Goal: Task Accomplishment & Management: Use online tool/utility

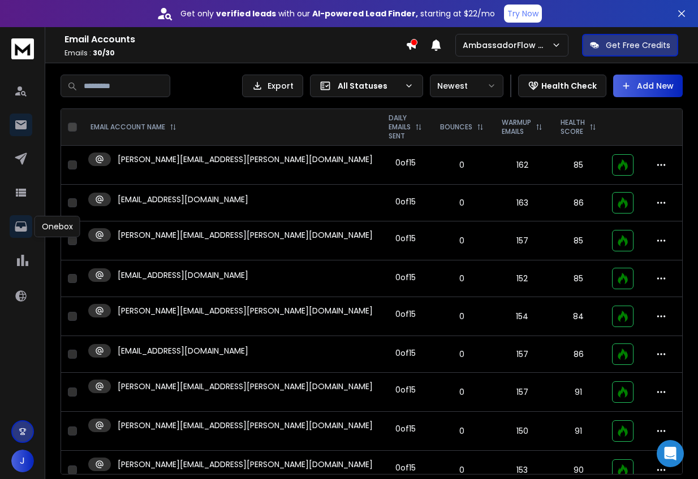
click at [24, 228] on icon at bounding box center [21, 227] width 12 height 10
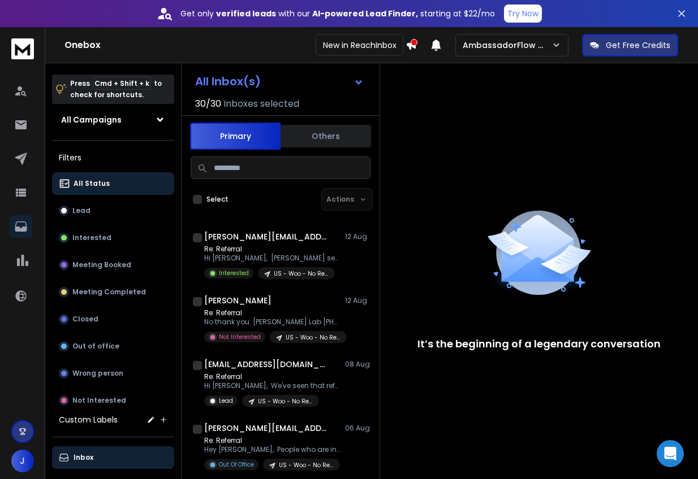
click at [413, 46] on icon at bounding box center [410, 45] width 9 height 9
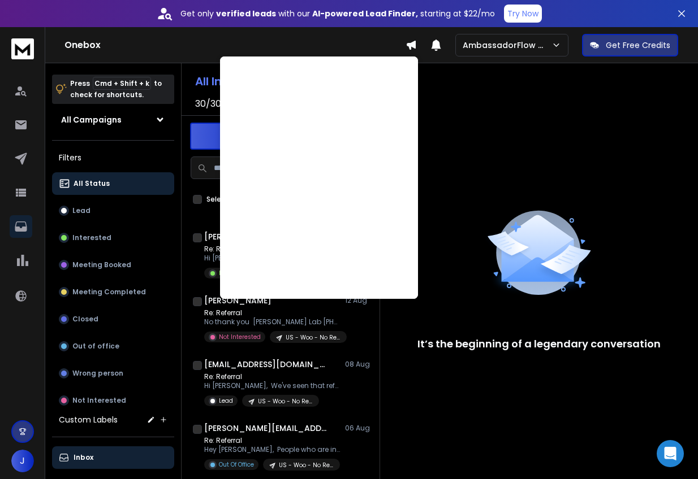
click at [470, 183] on div "It’s the beginning of a legendary conversation" at bounding box center [539, 267] width 318 height 408
